Goal: Navigation & Orientation: Find specific page/section

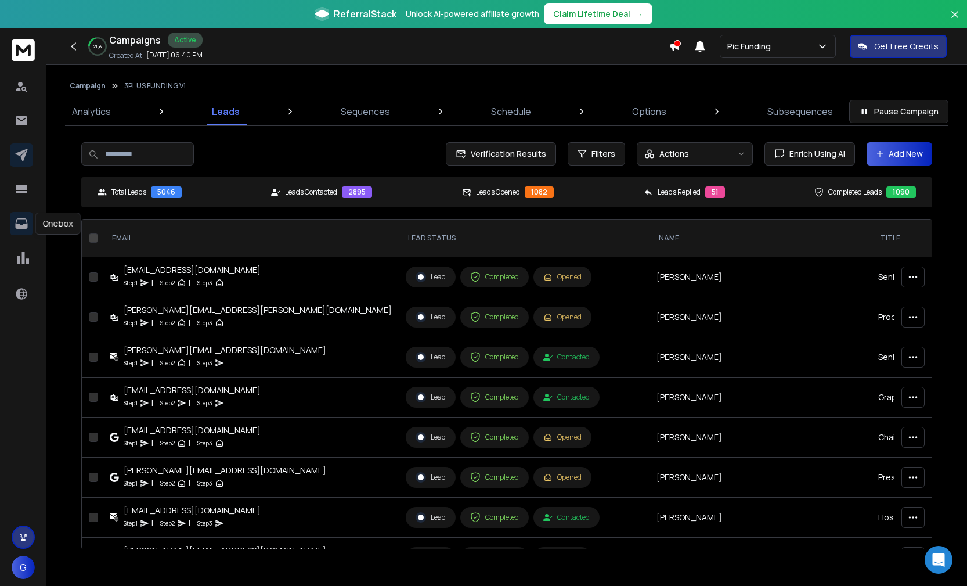
click at [19, 222] on icon at bounding box center [22, 223] width 14 height 14
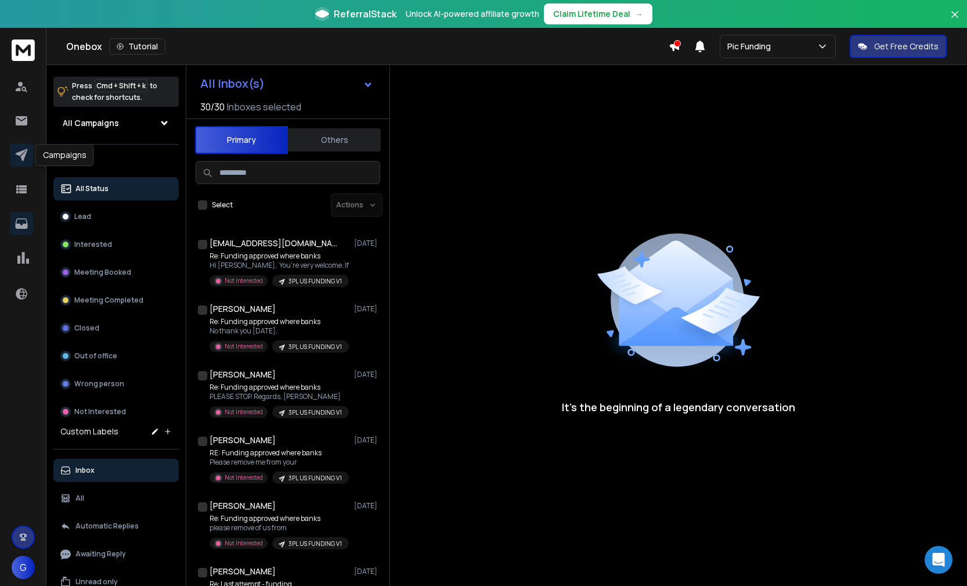
click at [22, 155] on icon at bounding box center [21, 155] width 12 height 12
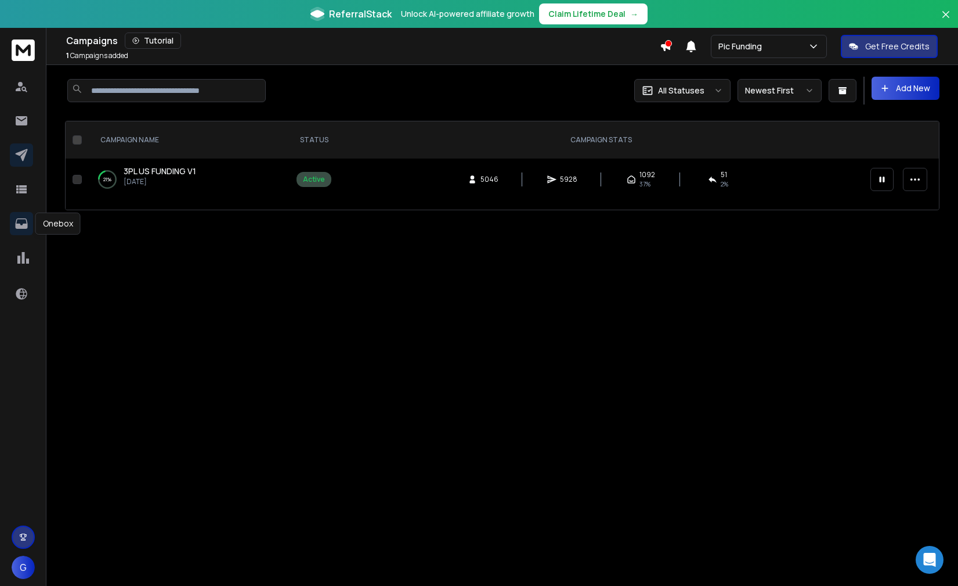
click at [24, 217] on icon at bounding box center [22, 223] width 14 height 14
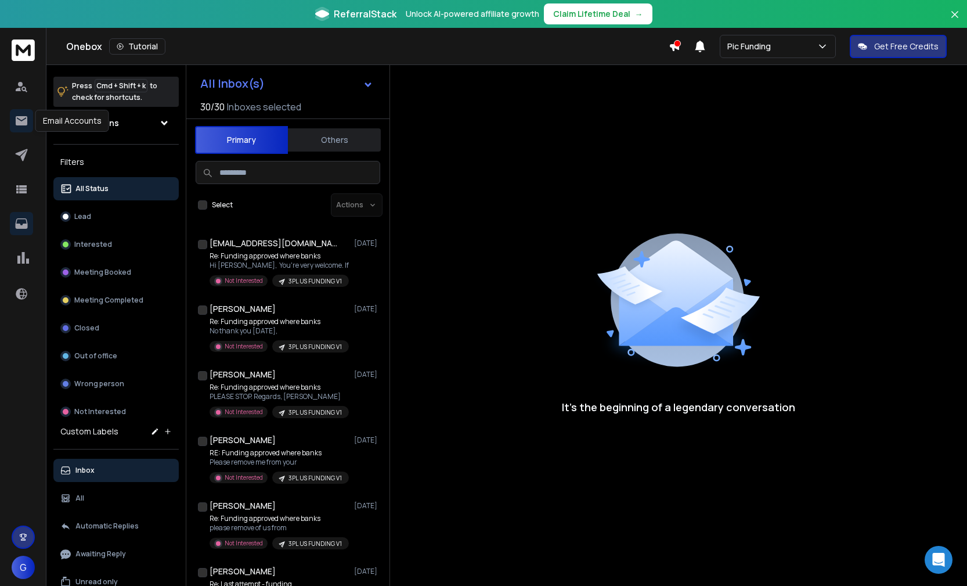
click at [21, 119] on icon at bounding box center [22, 120] width 12 height 9
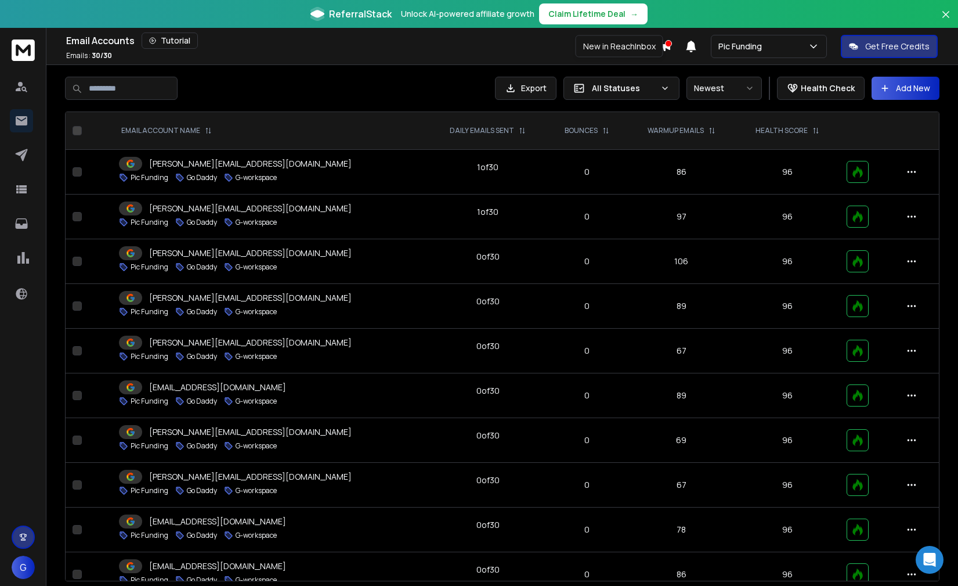
click at [666, 47] on icon at bounding box center [665, 46] width 9 height 9
click at [669, 45] on icon at bounding box center [665, 46] width 9 height 9
